Goal: Task Accomplishment & Management: Manage account settings

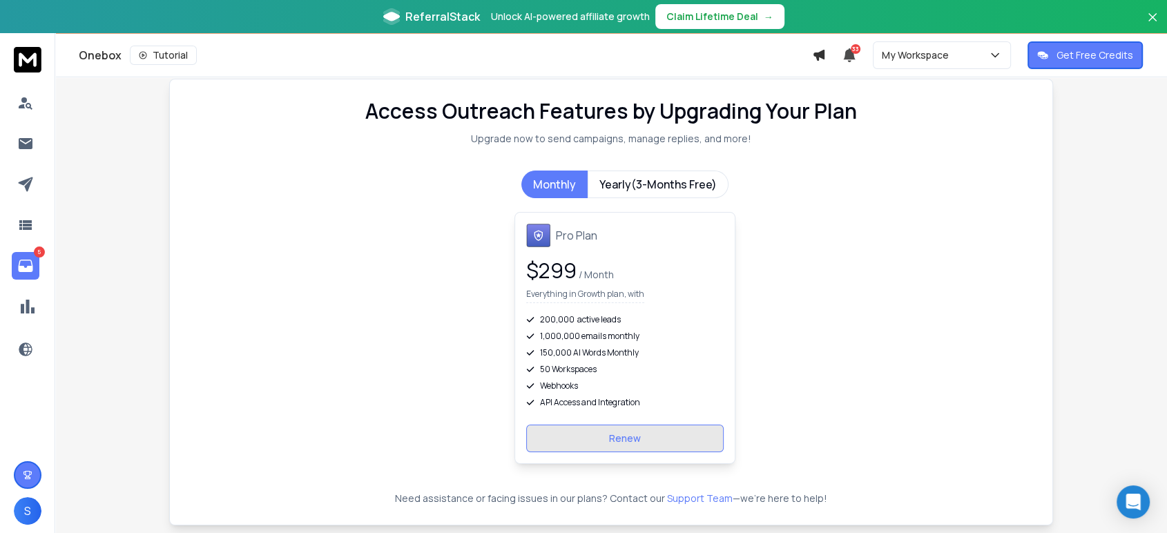
scroll to position [12, 0]
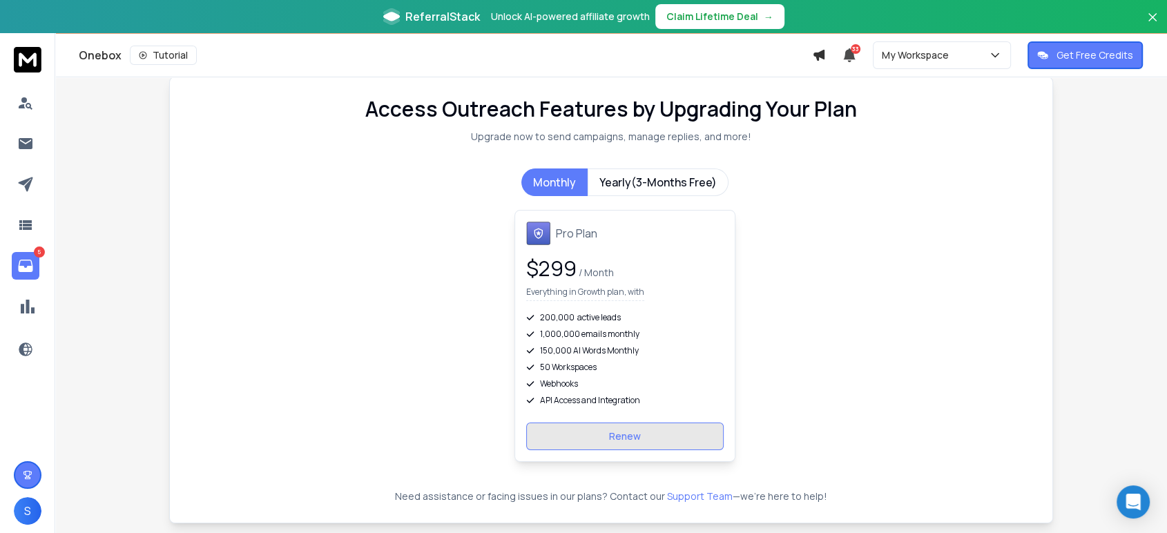
click at [616, 422] on button "Renew" at bounding box center [624, 436] width 197 height 28
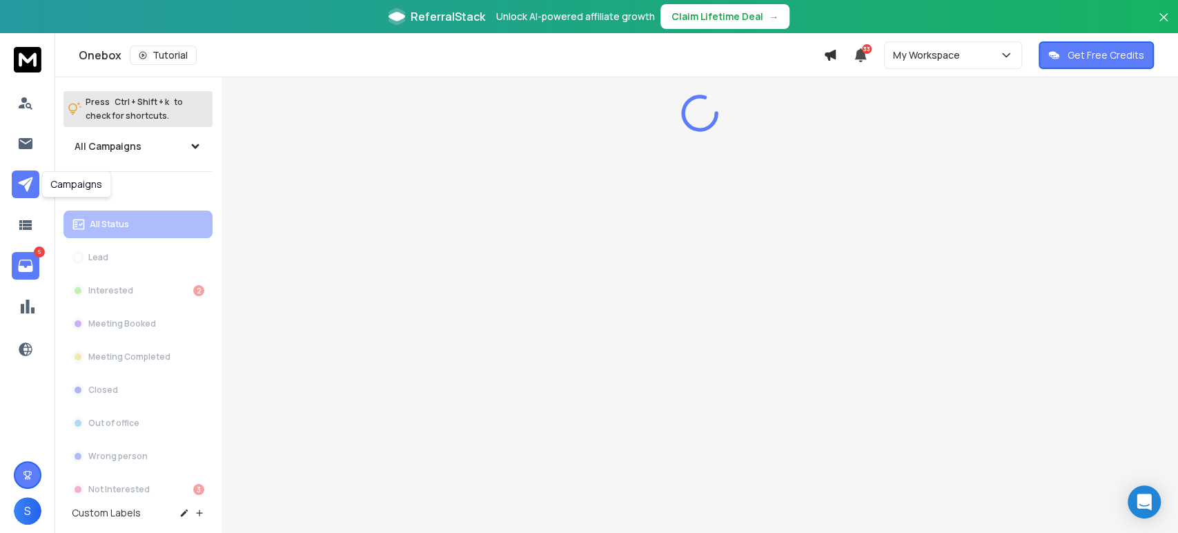
click at [32, 186] on icon at bounding box center [25, 184] width 17 height 17
